Goal: Task Accomplishment & Management: Manage account settings

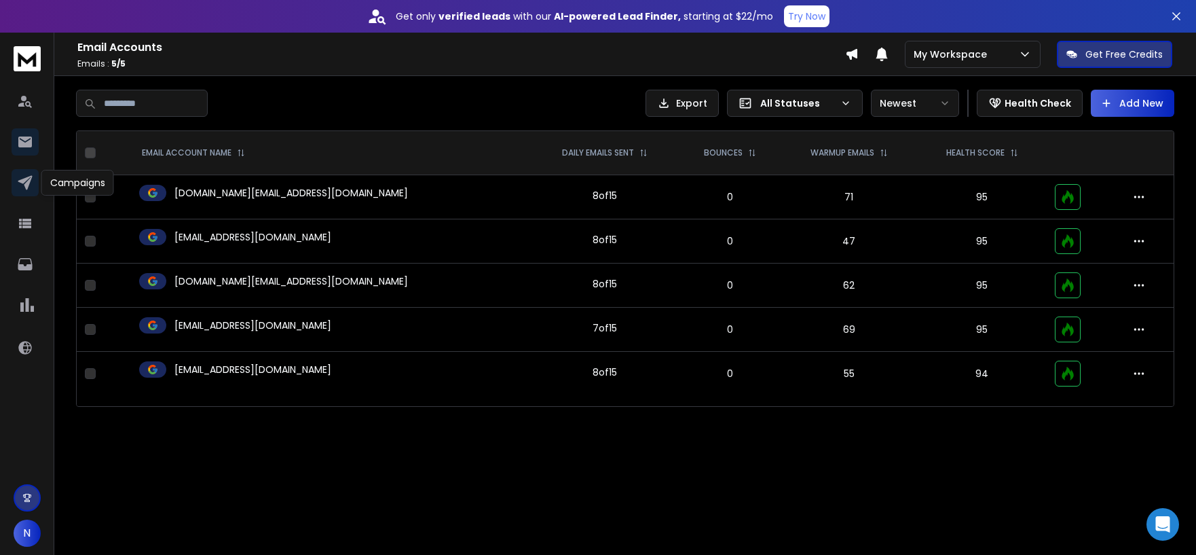
click at [27, 185] on icon at bounding box center [25, 182] width 14 height 14
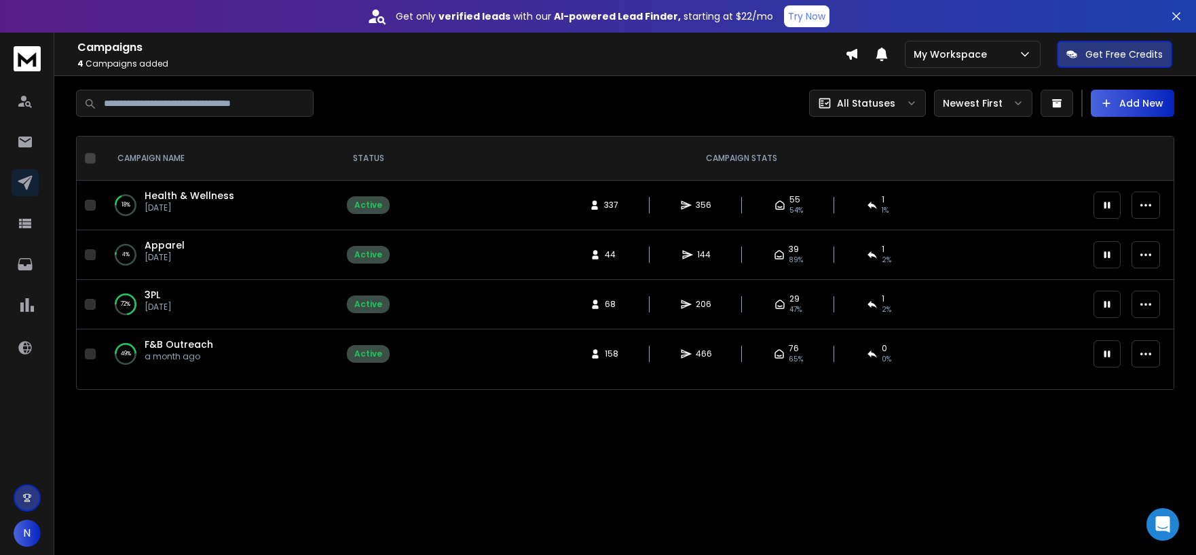
click at [189, 345] on span "F&B Outreach" at bounding box center [179, 344] width 69 height 14
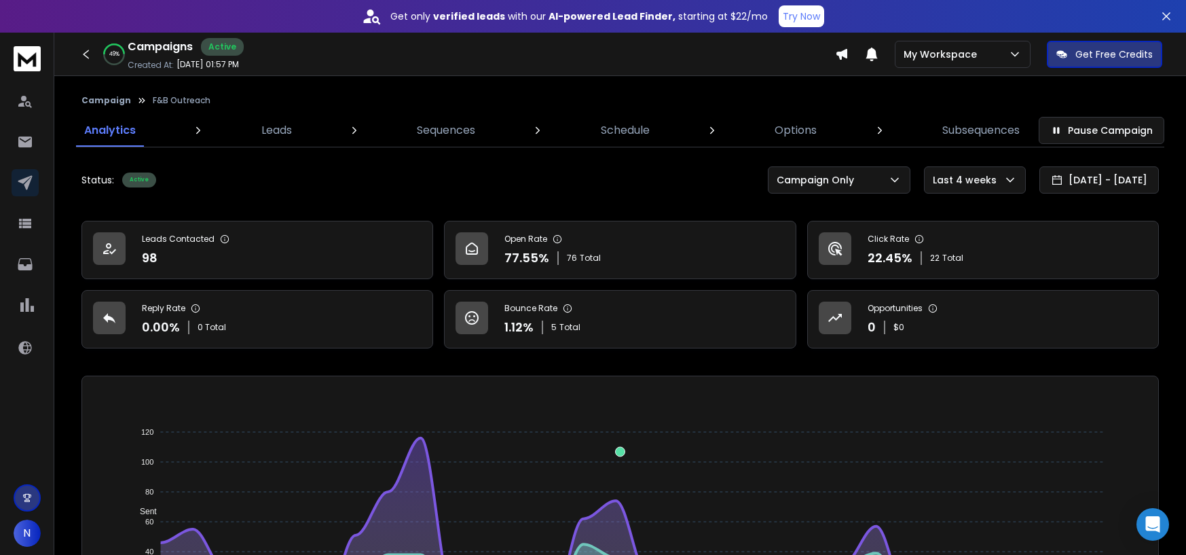
click at [299, 132] on link "Leads" at bounding box center [276, 130] width 47 height 33
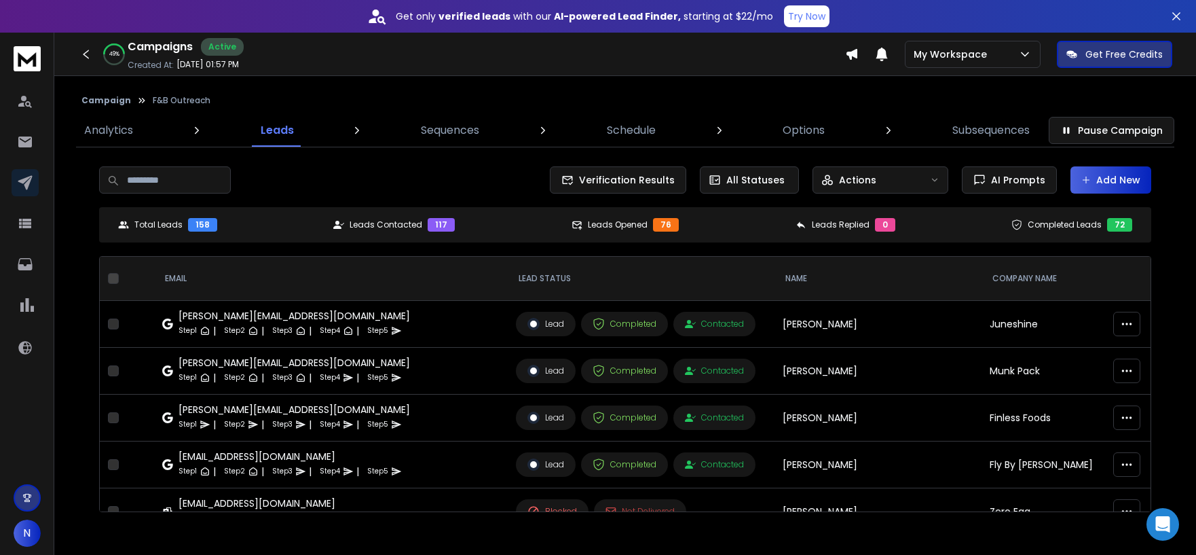
click at [1111, 176] on button "Add New" at bounding box center [1110, 179] width 81 height 27
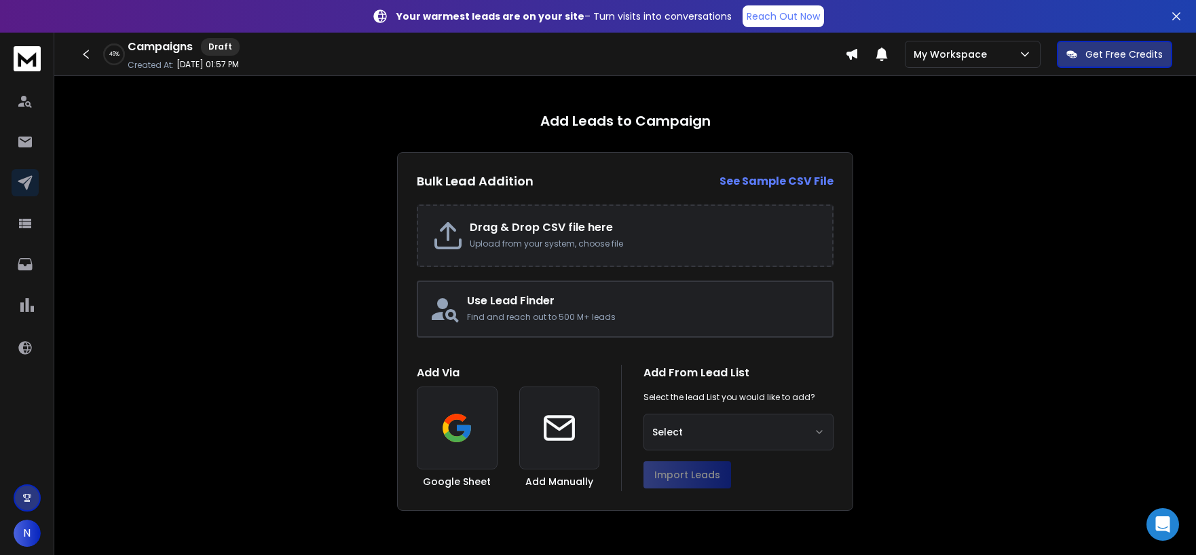
click at [629, 224] on h2 "Drag & Drop CSV file here" at bounding box center [644, 227] width 349 height 16
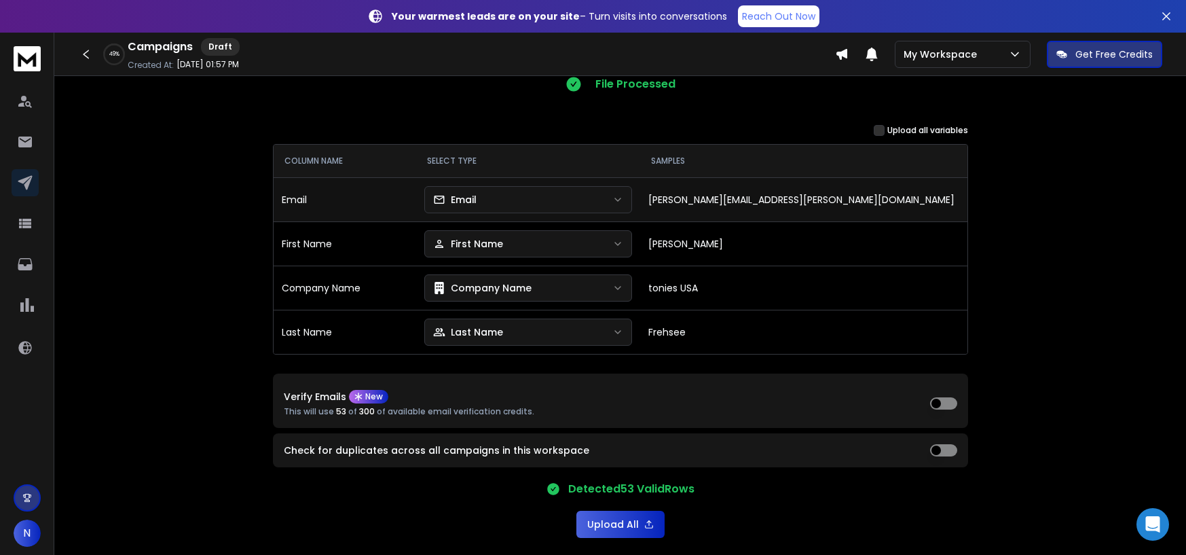
scroll to position [147, 0]
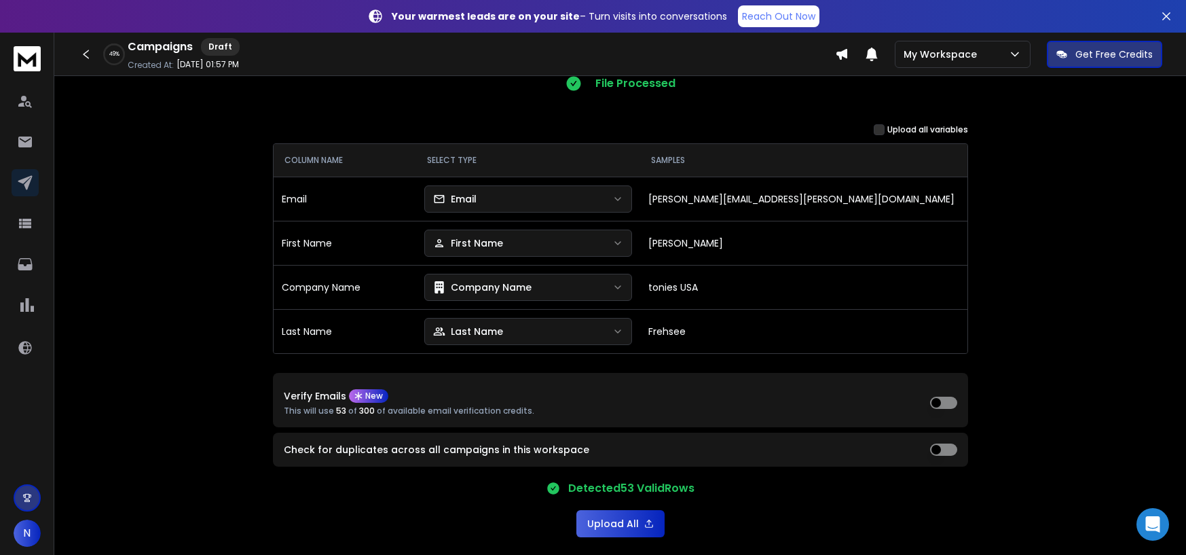
click at [622, 525] on button "Upload All" at bounding box center [620, 523] width 88 height 27
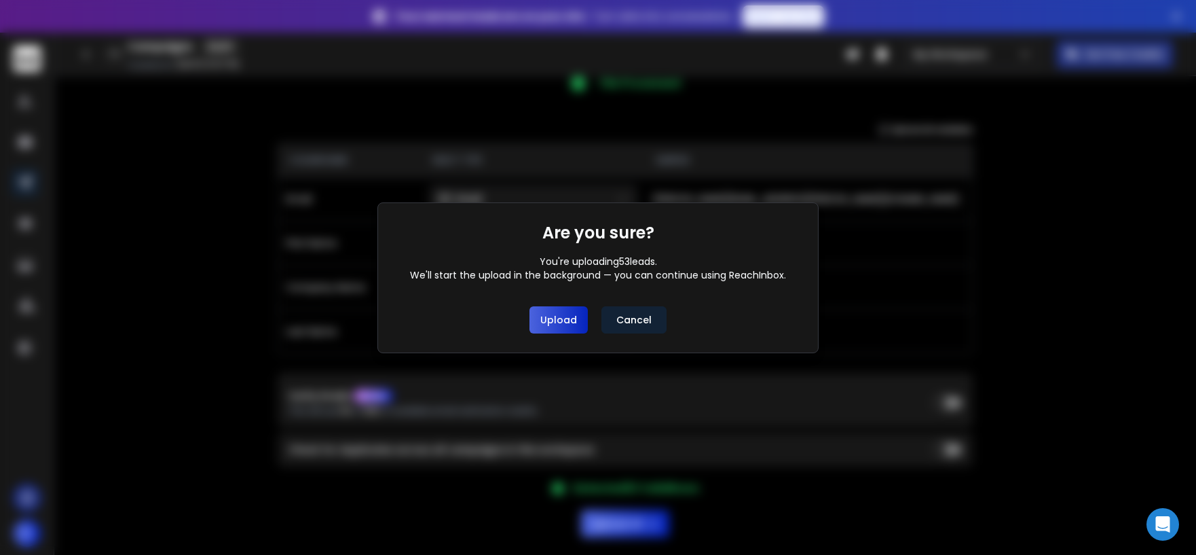
click at [578, 310] on button "Upload" at bounding box center [558, 319] width 58 height 27
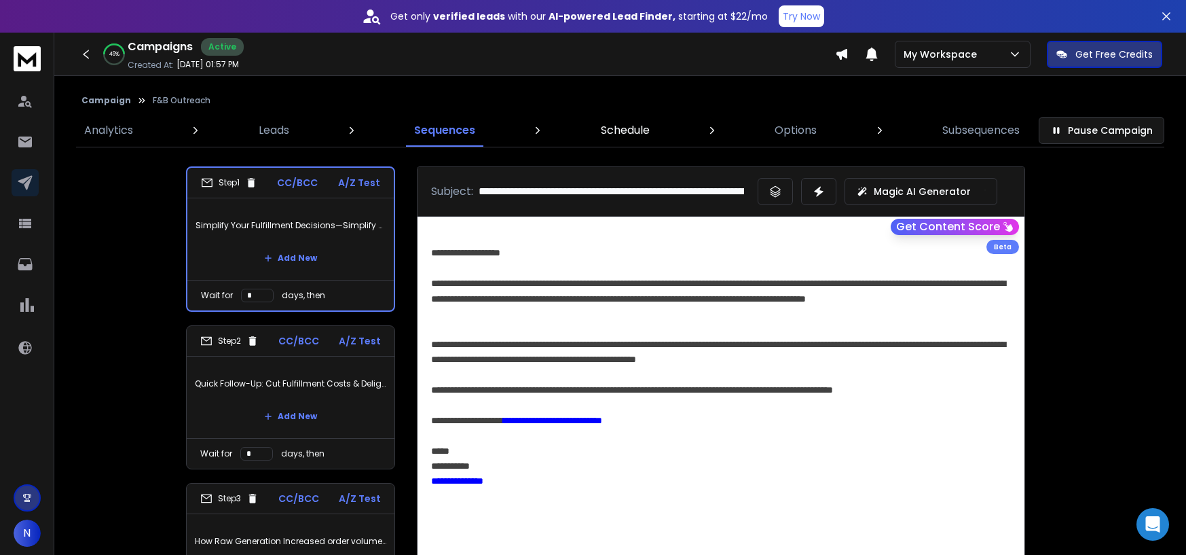
click at [652, 131] on link "Schedule" at bounding box center [625, 130] width 65 height 33
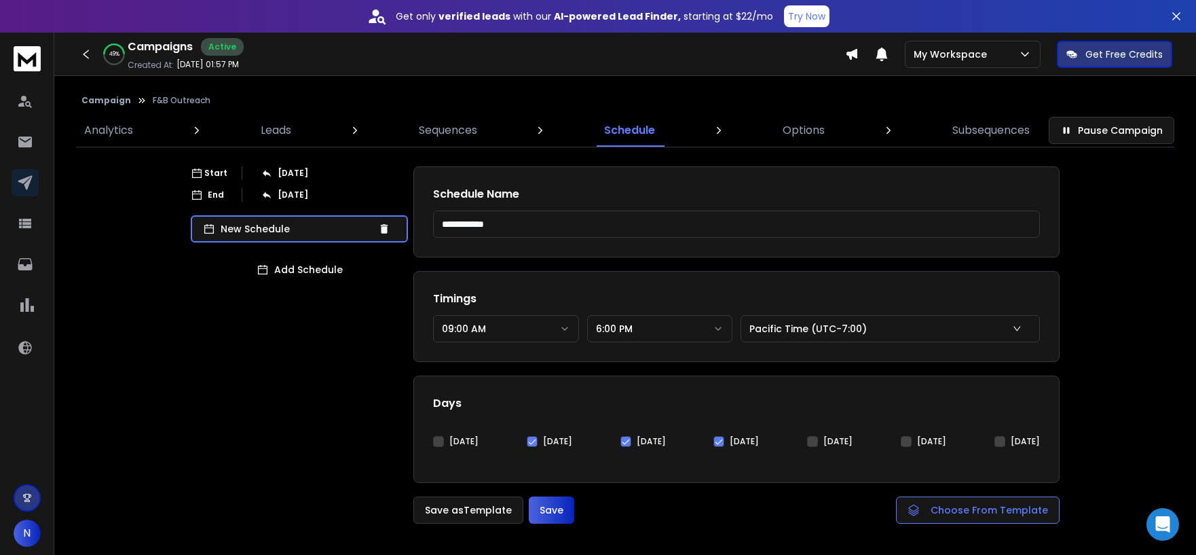
click at [555, 507] on button "Save" at bounding box center [551, 509] width 45 height 27
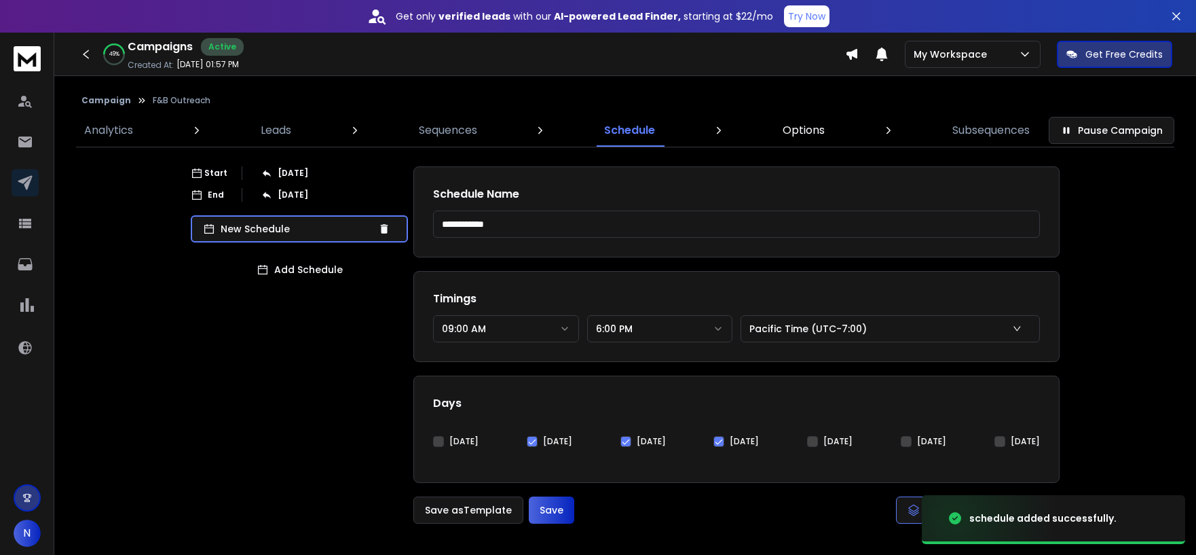
click at [805, 125] on p "Options" at bounding box center [804, 130] width 42 height 16
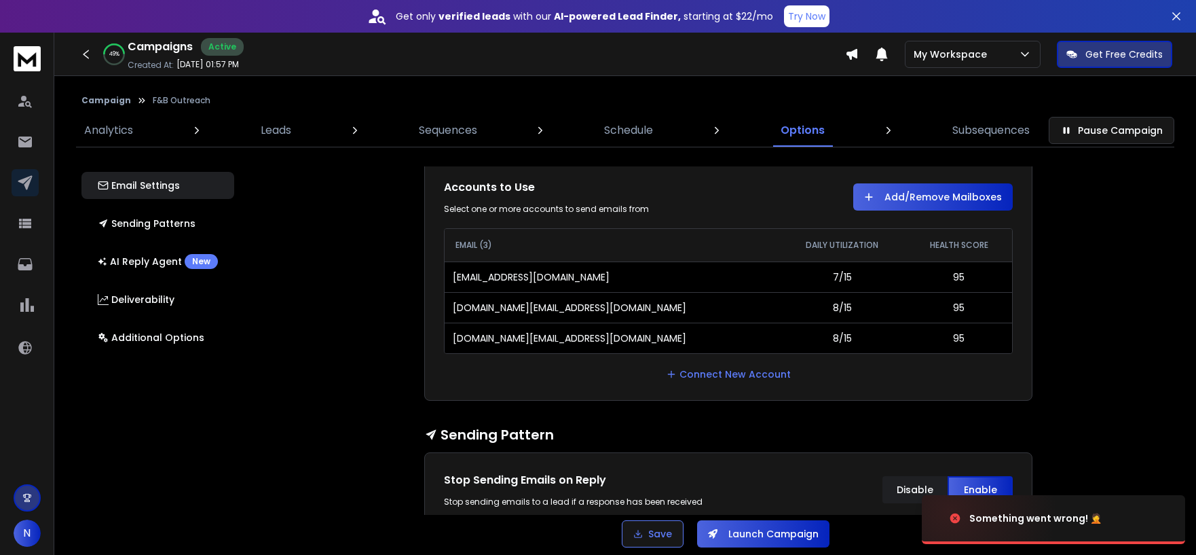
scroll to position [35, 0]
click at [1085, 345] on div "Email Accounts Accounts to Use Select one or more accounts to send emails from …" at bounding box center [737, 340] width 962 height 348
click at [26, 184] on icon at bounding box center [25, 182] width 14 height 14
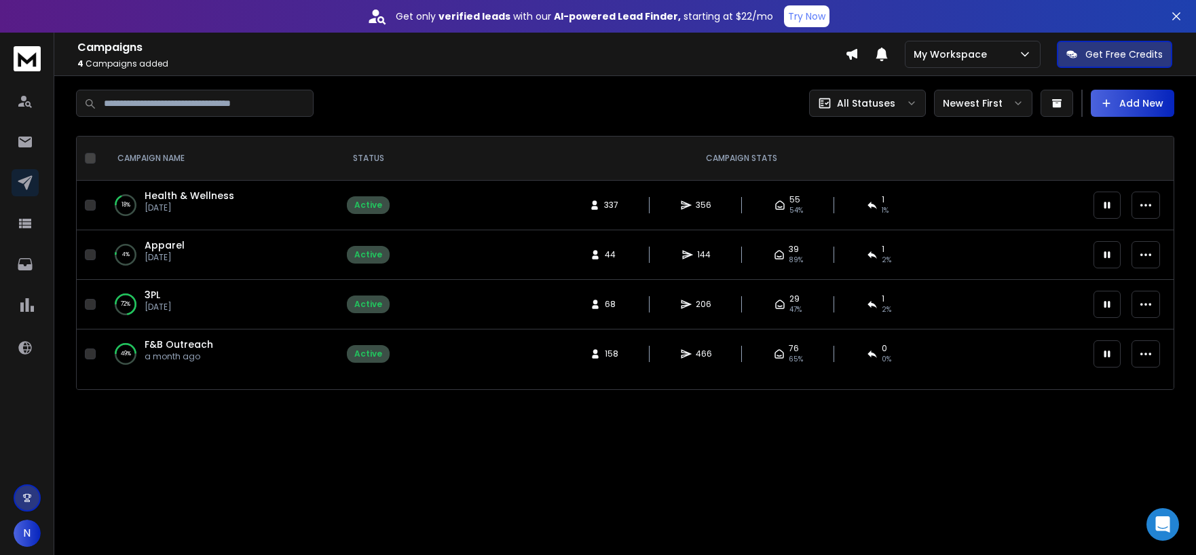
click at [204, 350] on span "F&B Outreach" at bounding box center [179, 344] width 69 height 14
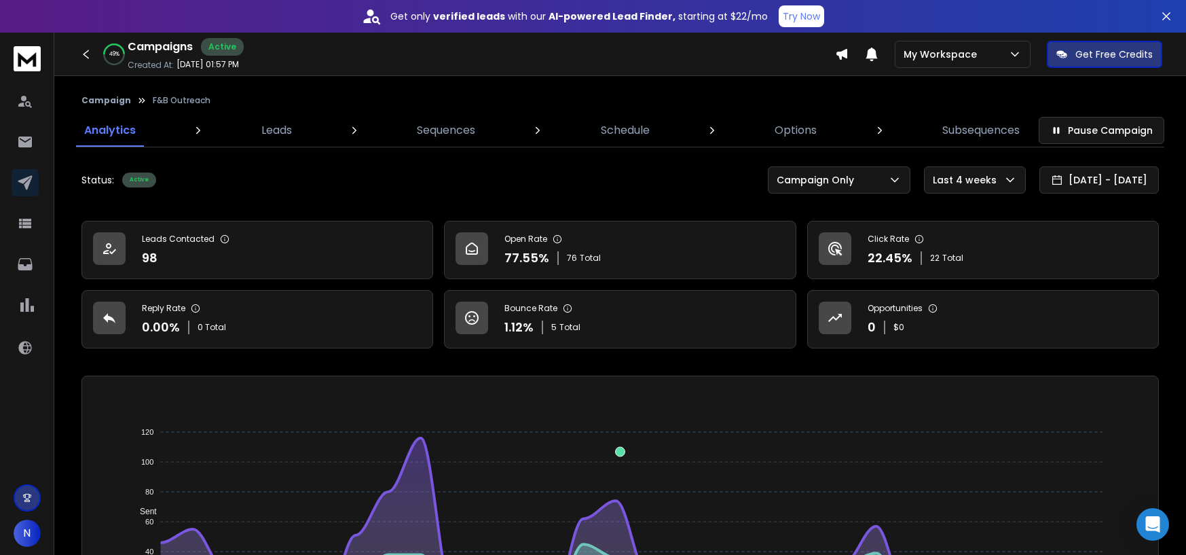
click at [302, 126] on div "Analytics Leads Sequences Schedule Options Subsequences" at bounding box center [552, 130] width 952 height 33
click at [290, 129] on p "Leads" at bounding box center [276, 130] width 31 height 16
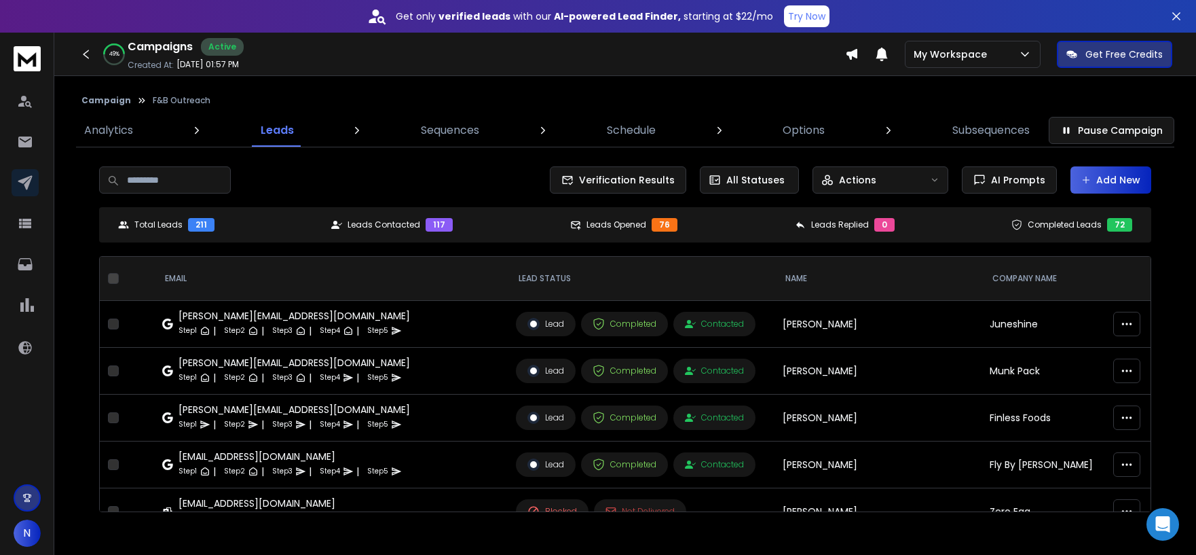
click at [466, 172] on div "Verification Results All Statuses Actions AI Prompts Add New" at bounding box center [625, 179] width 1053 height 27
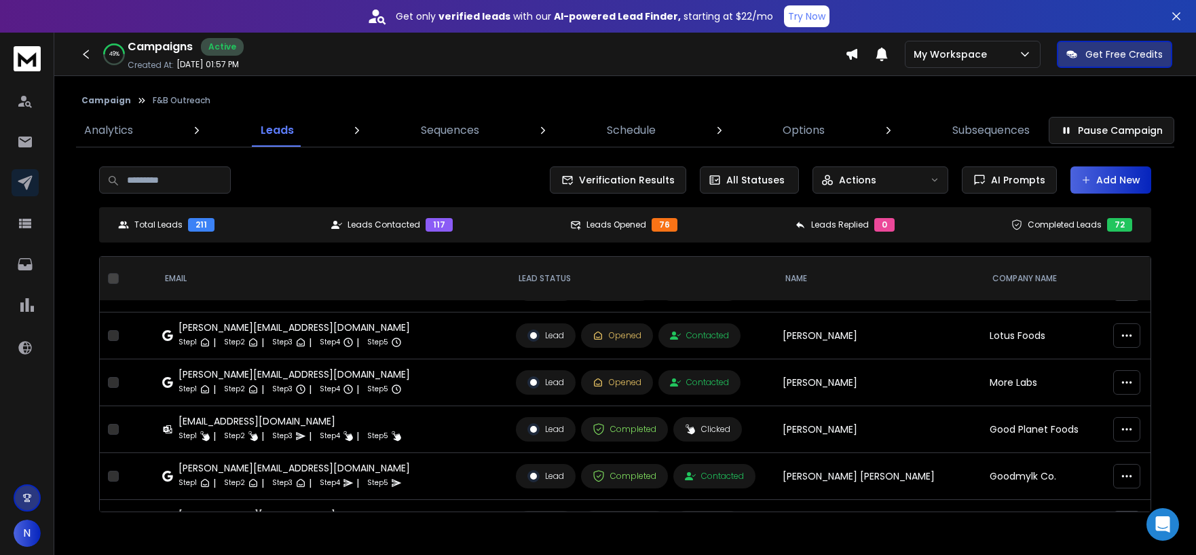
scroll to position [2141, 0]
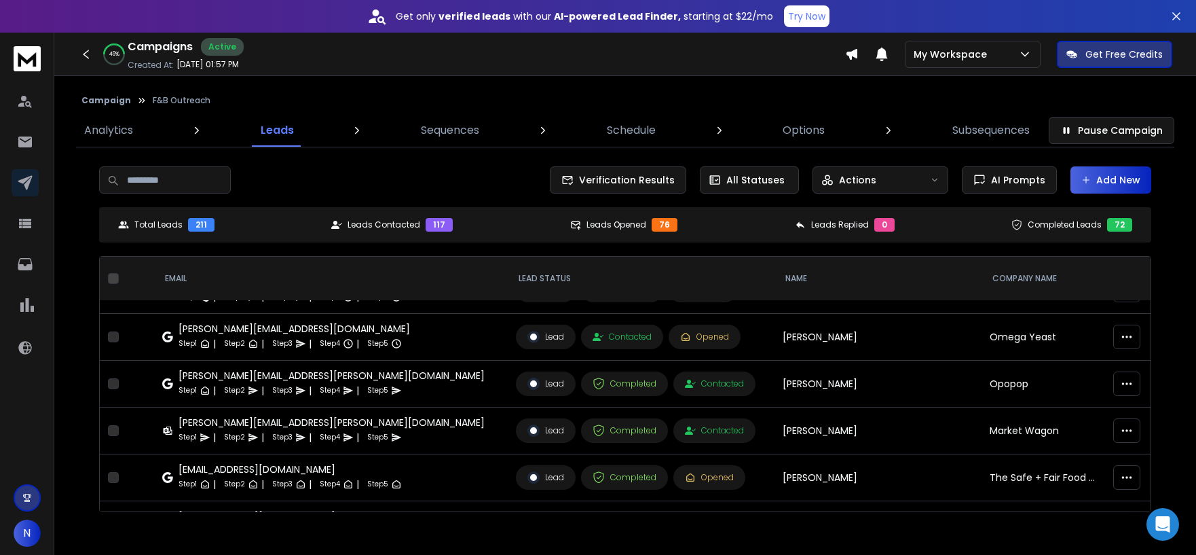
click at [1074, 225] on p "Completed Leads" at bounding box center [1065, 224] width 74 height 11
click at [845, 225] on p "Leads Replied" at bounding box center [840, 224] width 58 height 11
click at [395, 227] on p "Leads Contacted" at bounding box center [384, 224] width 73 height 11
click at [443, 176] on div "Verification Results All Statuses Actions AI Prompts Add New" at bounding box center [625, 179] width 1053 height 27
click at [29, 182] on icon at bounding box center [25, 182] width 14 height 14
